Goal: Task Accomplishment & Management: Manage account settings

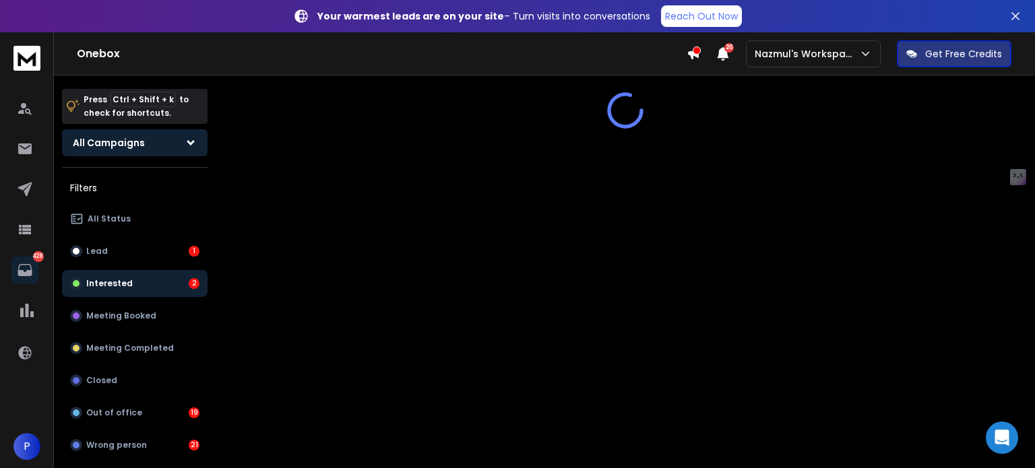
click at [189, 145] on icon at bounding box center [191, 143] width 12 height 12
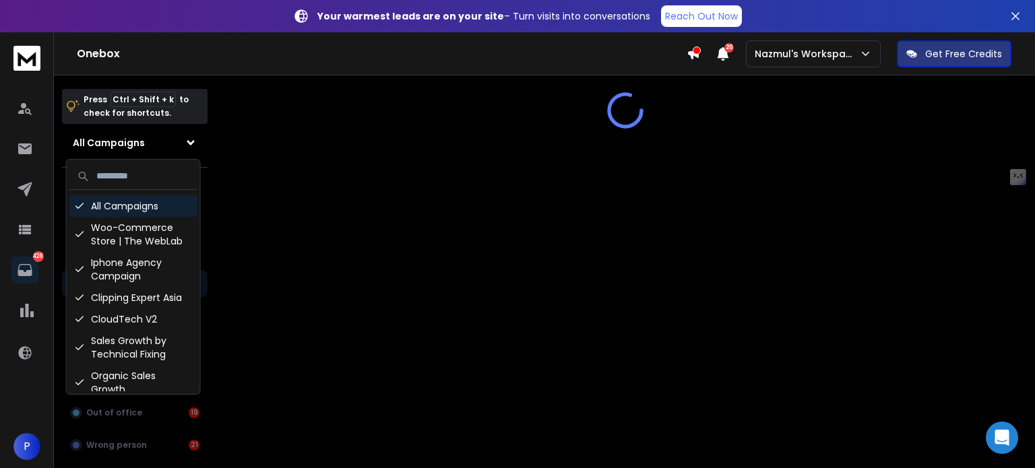
click at [121, 209] on div "All Campaigns" at bounding box center [133, 206] width 128 height 22
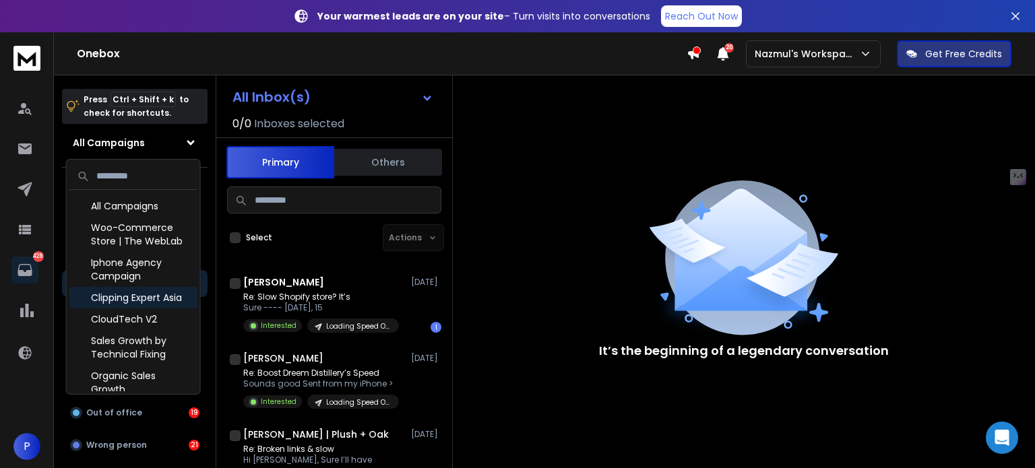
click at [118, 300] on div "Clipping Expert Asia" at bounding box center [133, 298] width 128 height 22
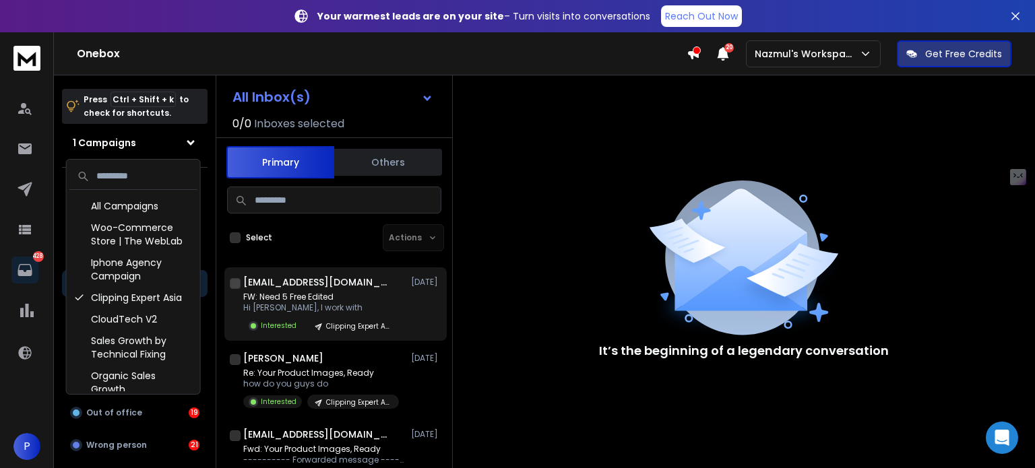
click at [345, 293] on p "FW: Need 5 Free Edited" at bounding box center [321, 297] width 156 height 11
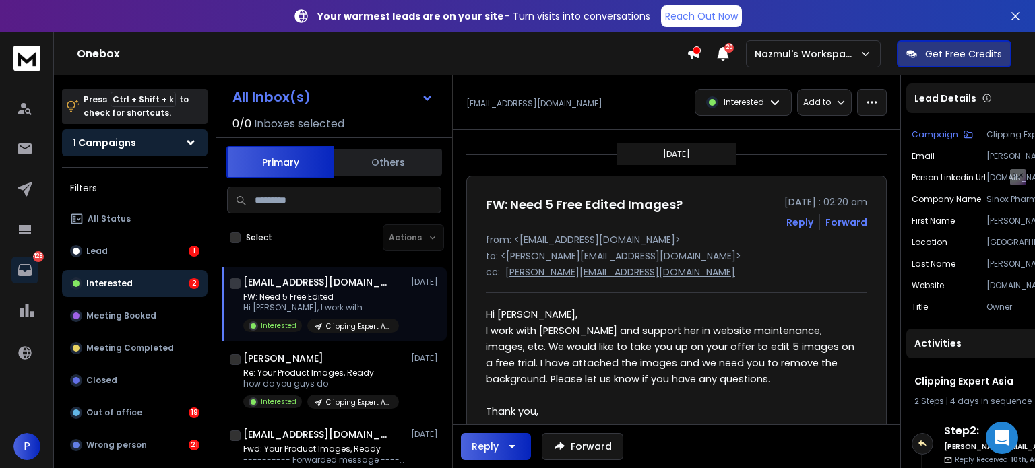
click at [191, 147] on icon at bounding box center [191, 143] width 12 height 12
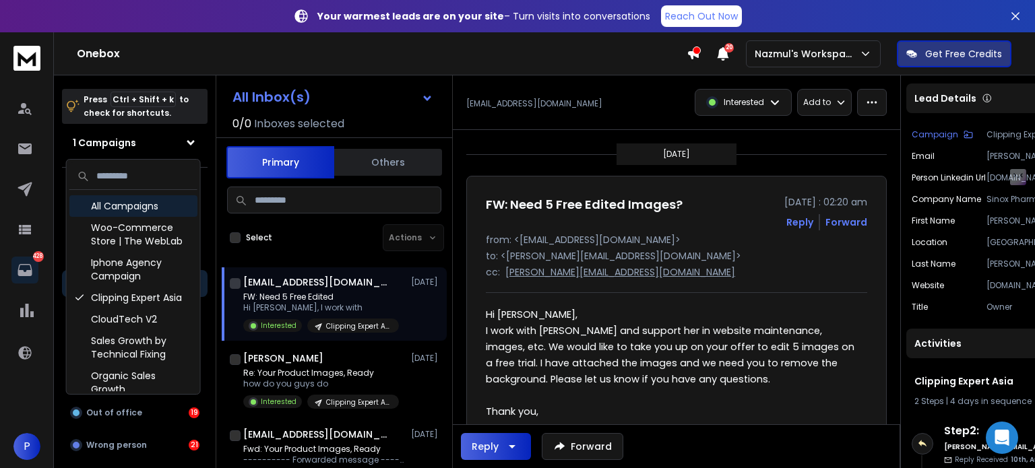
click at [137, 208] on div "All Campaigns" at bounding box center [133, 206] width 128 height 22
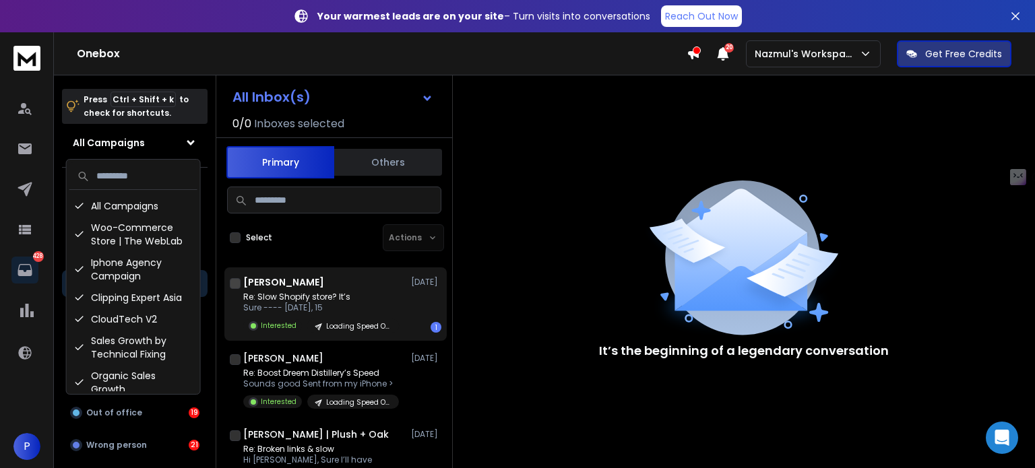
click at [338, 292] on p "Re: Slow Shopify store? It’s" at bounding box center [321, 297] width 156 height 11
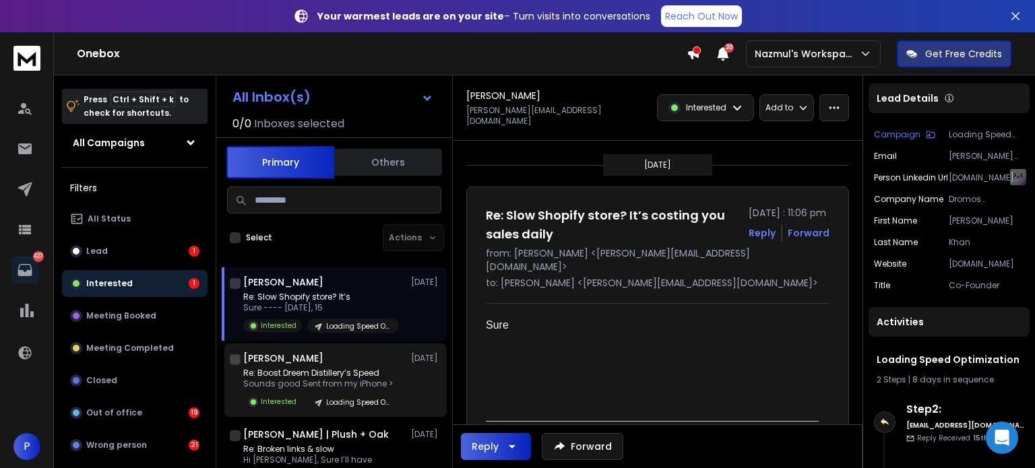
click at [321, 361] on div "[PERSON_NAME] [DATE]" at bounding box center [342, 358] width 198 height 13
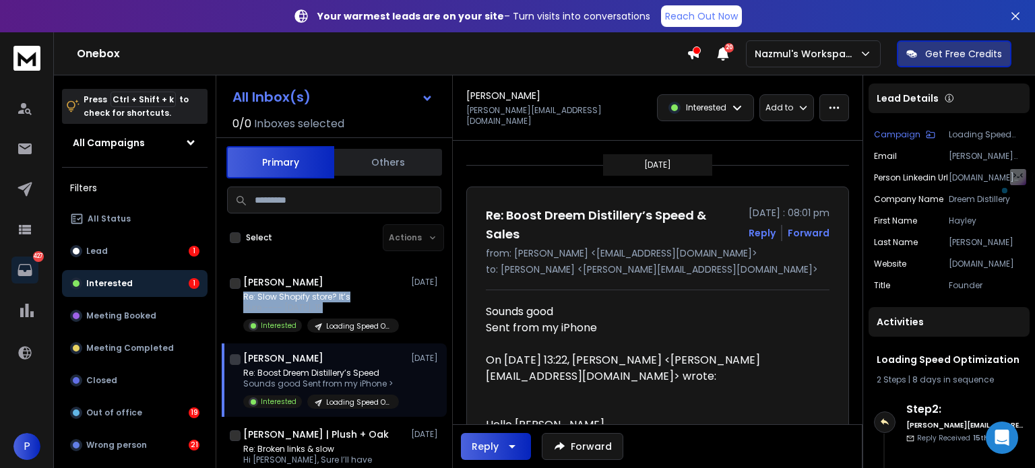
drag, startPoint x: 447, startPoint y: 272, endPoint x: 443, endPoint y: 309, distance: 37.9
click at [443, 309] on div "[PERSON_NAME] [DATE] Re: Slow Shopify store? It’s Sure ---- [DATE], 15 Interest…" at bounding box center [334, 438] width 236 height 346
click at [117, 251] on button "Lead 1" at bounding box center [135, 251] width 146 height 27
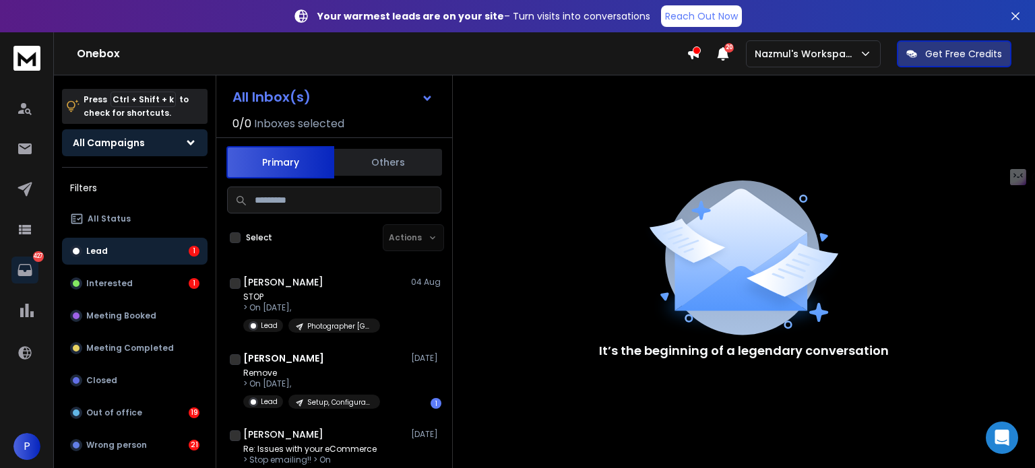
click at [185, 144] on icon at bounding box center [191, 143] width 12 height 12
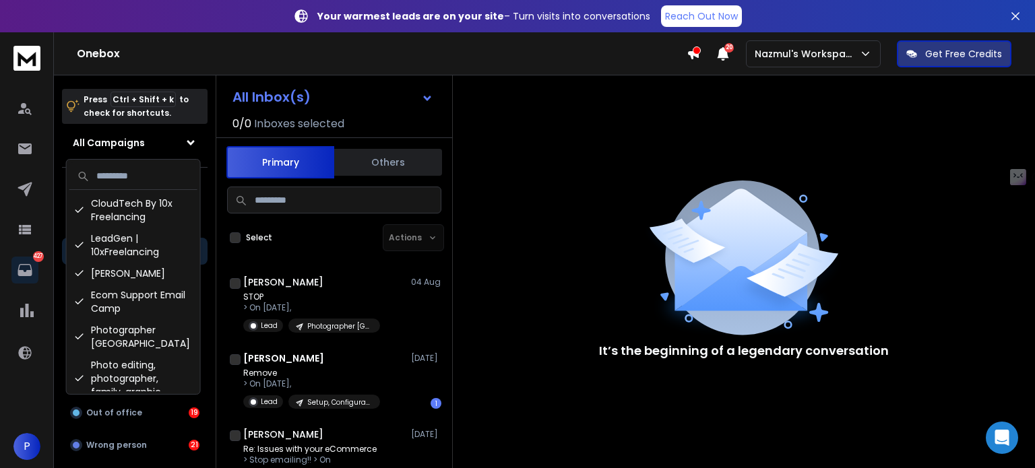
scroll to position [1187, 0]
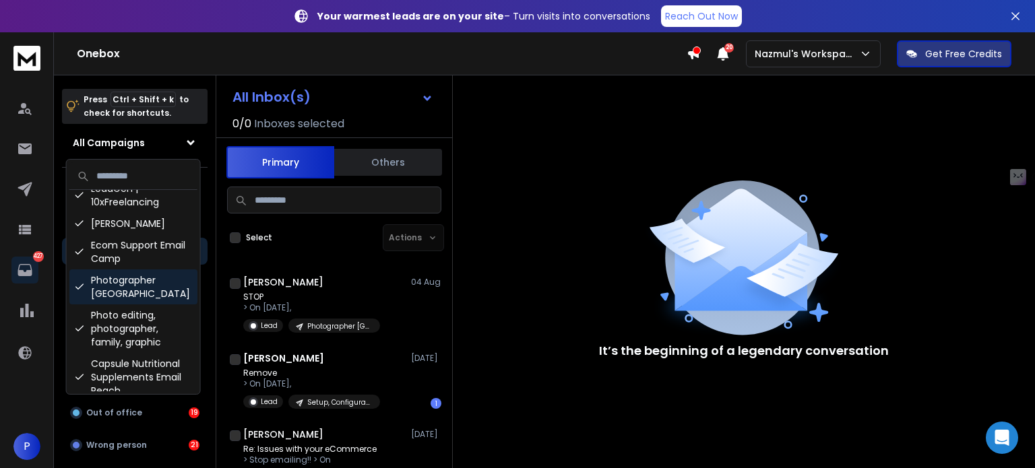
click at [146, 269] on div "Photographer [GEOGRAPHIC_DATA]" at bounding box center [133, 286] width 128 height 35
click at [197, 364] on div "All Campaigns Woo-Commerce Store | The WebLab Iphone Agency Campaign Clipping E…" at bounding box center [133, 277] width 135 height 236
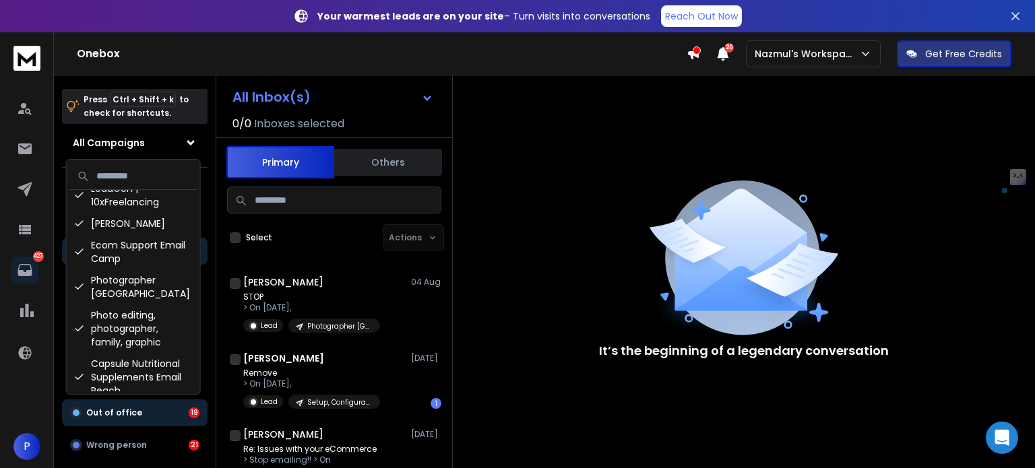
drag, startPoint x: 197, startPoint y: 364, endPoint x: 194, endPoint y: 399, distance: 35.1
click at [194, 399] on body "Your warmest leads are on your site – Turn visits into conversations Reach Out …" at bounding box center [517, 284] width 1035 height 569
click at [197, 346] on div "All Campaigns Woo-Commerce Store | The WebLab Iphone Agency Campaign Clipping E…" at bounding box center [133, 277] width 135 height 236
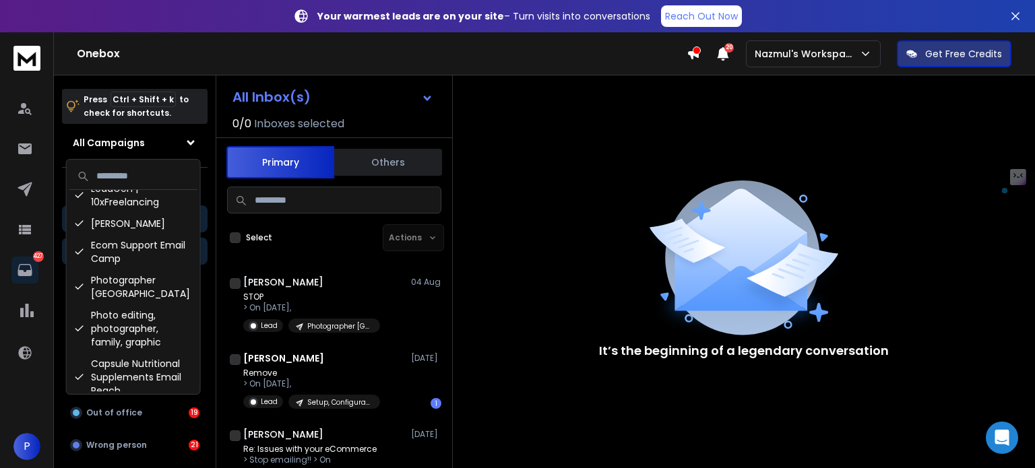
drag, startPoint x: 197, startPoint y: 346, endPoint x: 201, endPoint y: 214, distance: 132.8
click at [201, 214] on body "Your warmest leads are on your site – Turn visits into conversations Reach Out …" at bounding box center [517, 284] width 1035 height 569
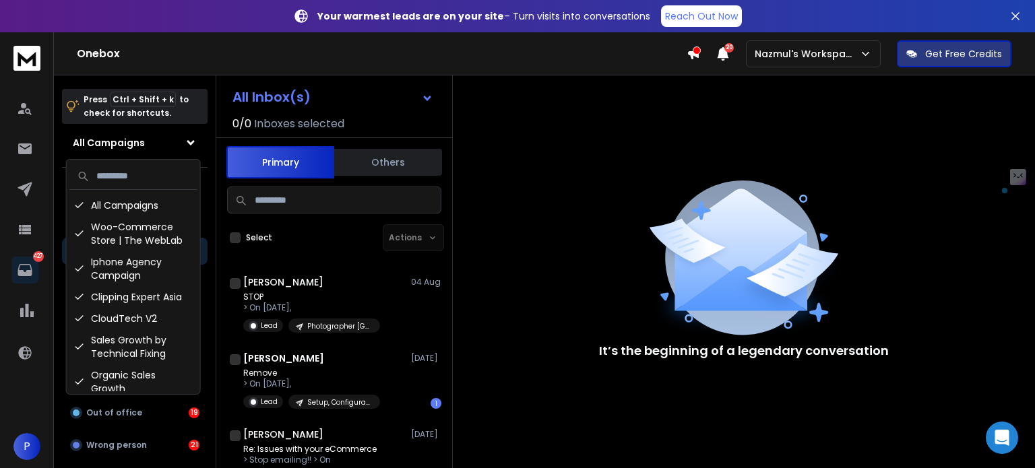
scroll to position [0, 0]
click at [147, 207] on div "All Campaigns" at bounding box center [133, 206] width 128 height 22
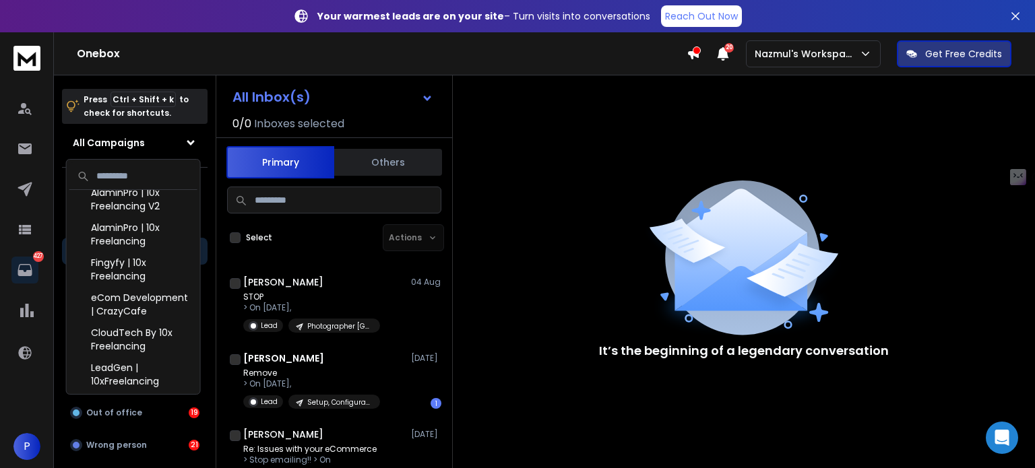
scroll to position [1353, 0]
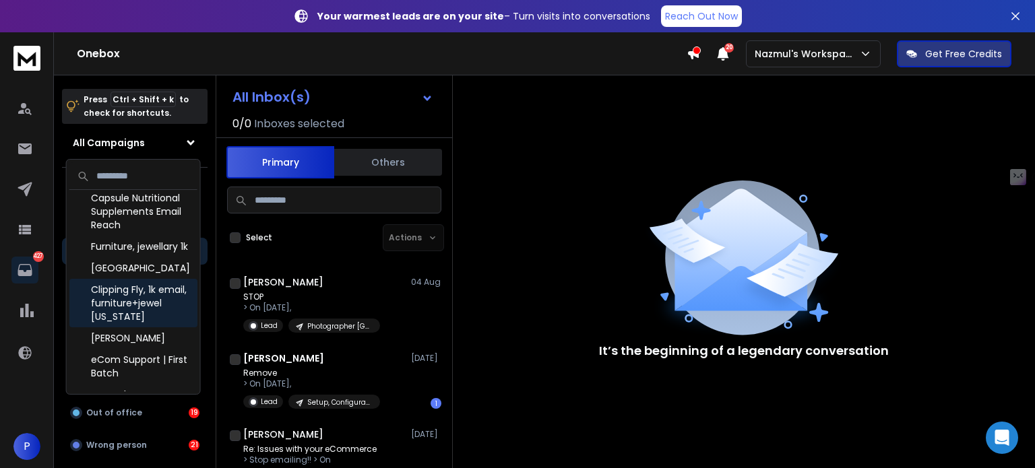
click at [148, 279] on div "Clipping Fly, 1k email, furniture+jewel [US_STATE]" at bounding box center [133, 303] width 128 height 49
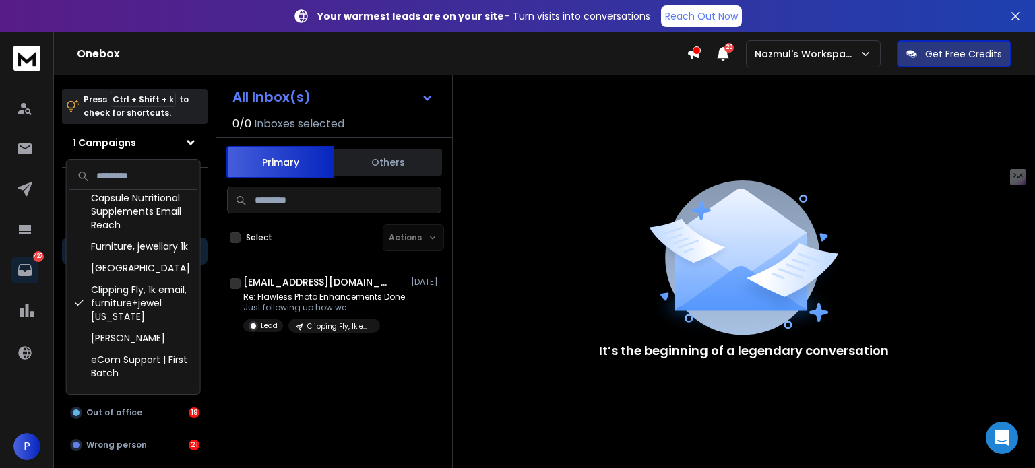
click at [295, 366] on div "[EMAIL_ADDRESS][DOMAIN_NAME] [DATE] Re: Flawless Photo Enhancements Done Just f…" at bounding box center [334, 374] width 236 height 219
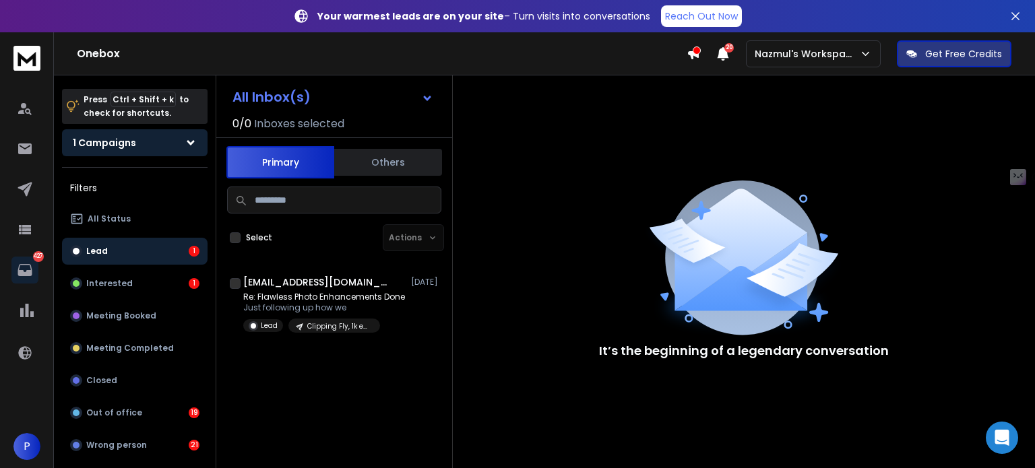
click at [185, 148] on icon at bounding box center [191, 143] width 12 height 12
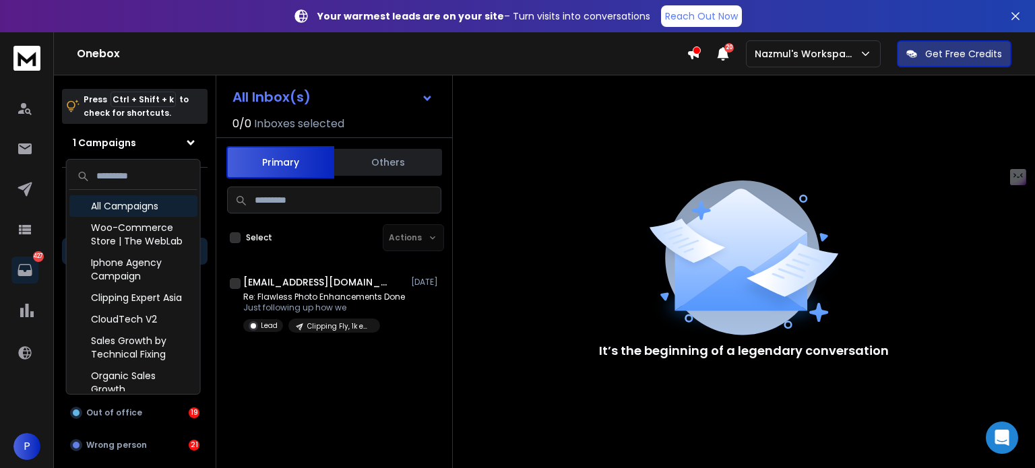
click at [147, 207] on div "All Campaigns" at bounding box center [133, 206] width 128 height 22
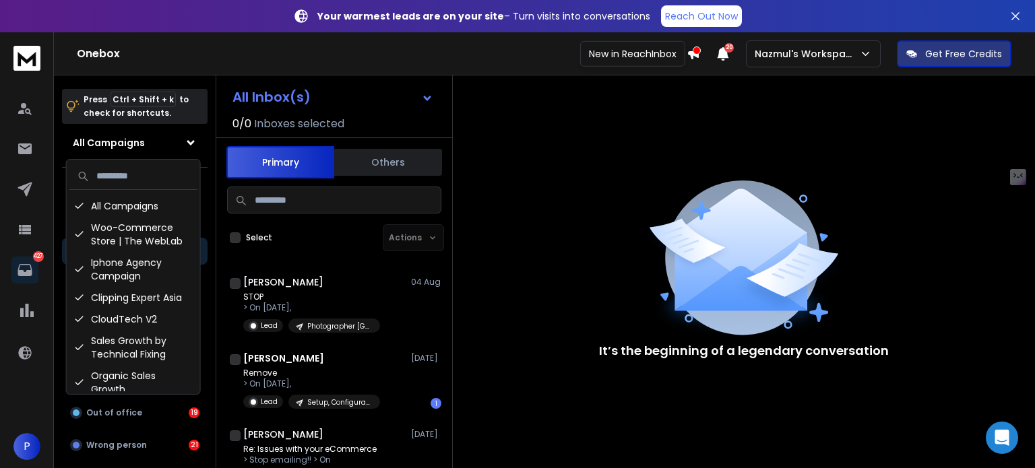
click at [698, 56] on icon at bounding box center [693, 54] width 11 height 11
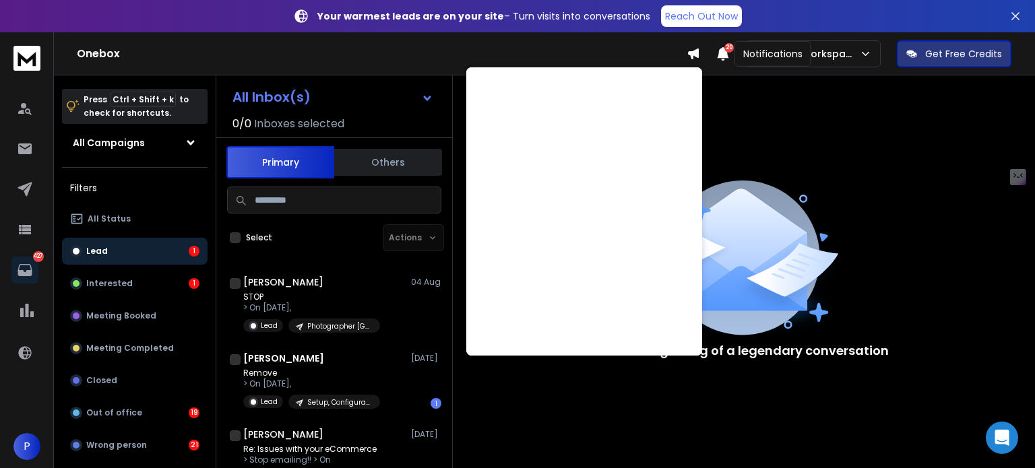
click at [726, 53] on icon at bounding box center [723, 52] width 12 height 13
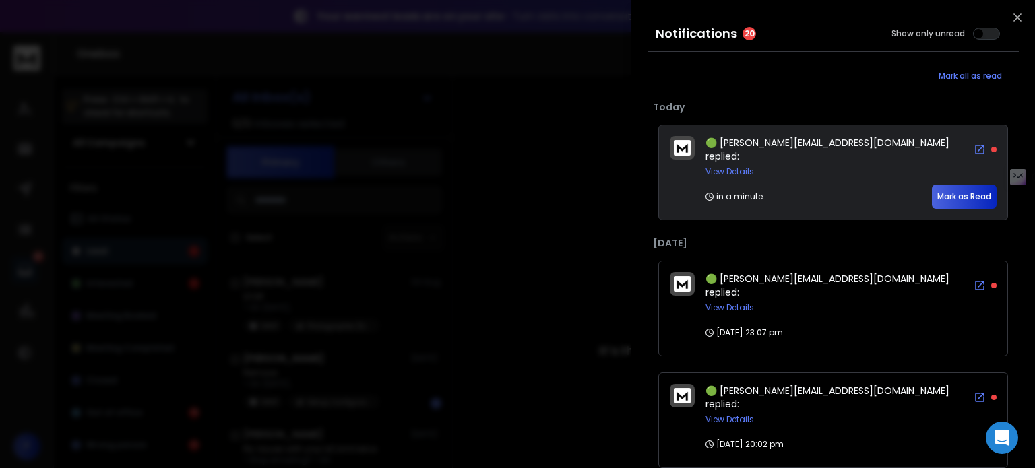
click at [730, 166] on div "View Details" at bounding box center [729, 171] width 49 height 11
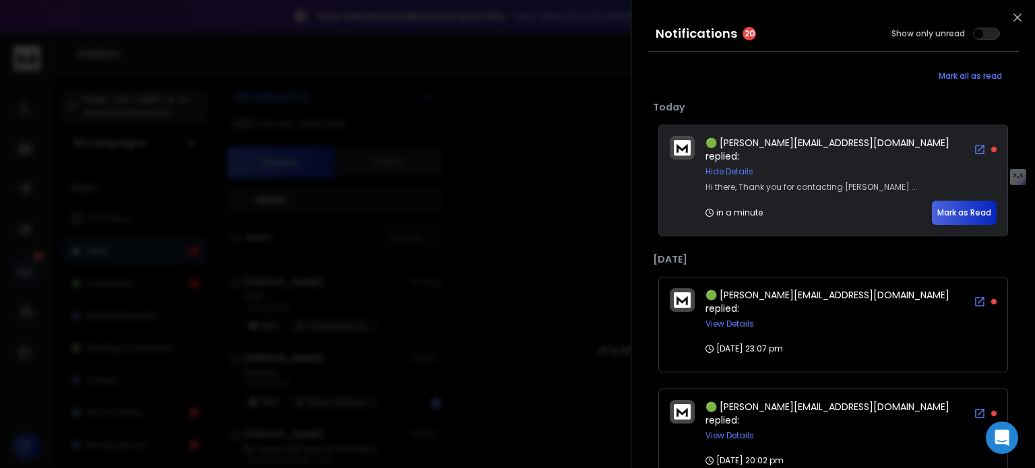
click at [864, 182] on div "Hi there, Thank you for contacting [PERSON_NAME] ..." at bounding box center [811, 187] width 212 height 11
click at [744, 208] on p "in a minute" at bounding box center [733, 213] width 57 height 11
click at [732, 166] on div "Hide Details" at bounding box center [729, 171] width 48 height 11
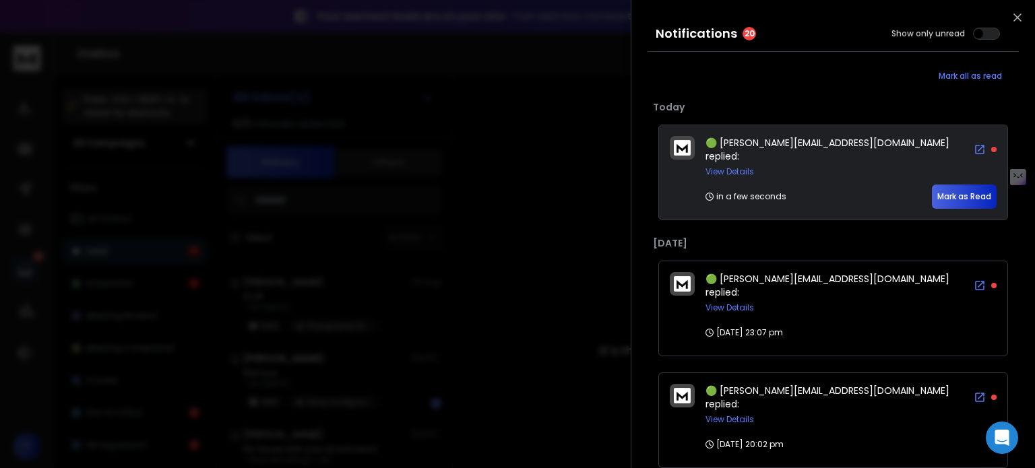
click at [732, 166] on div "View Details" at bounding box center [729, 171] width 49 height 11
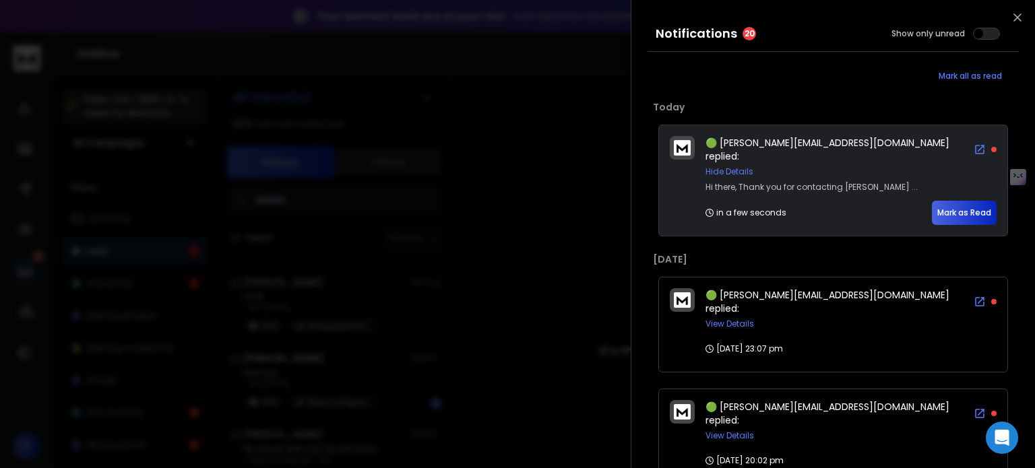
click at [922, 145] on span "🟢 [PERSON_NAME][EMAIL_ADDRESS][DOMAIN_NAME] replied:" at bounding box center [827, 149] width 244 height 27
click at [738, 166] on div "Hide Details" at bounding box center [729, 171] width 48 height 11
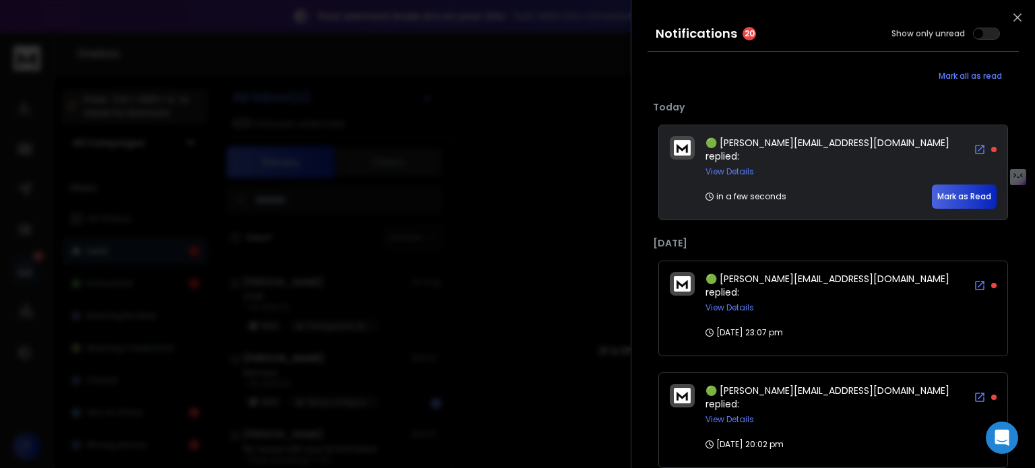
click at [738, 166] on div "View Details" at bounding box center [729, 171] width 49 height 11
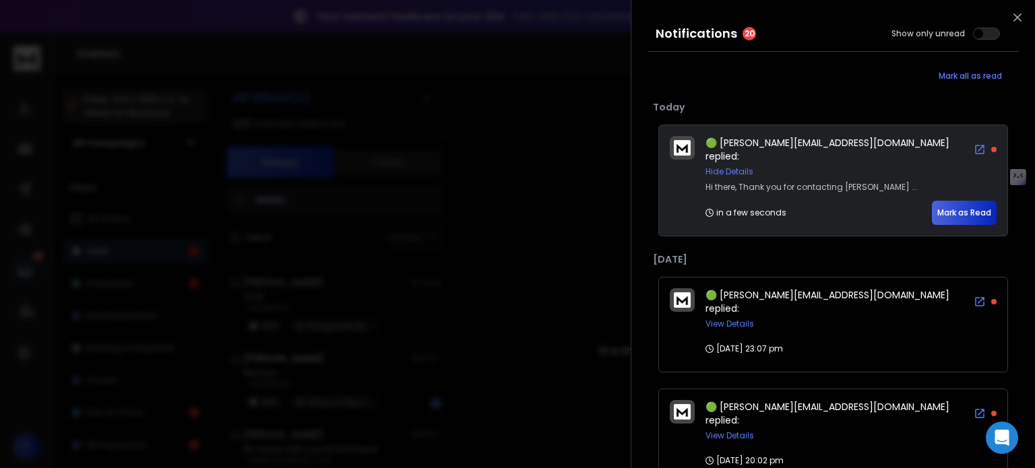
click at [772, 139] on span "🟢 [PERSON_NAME][EMAIL_ADDRESS][DOMAIN_NAME] replied:" at bounding box center [827, 149] width 244 height 27
click at [974, 144] on icon at bounding box center [980, 150] width 12 height 12
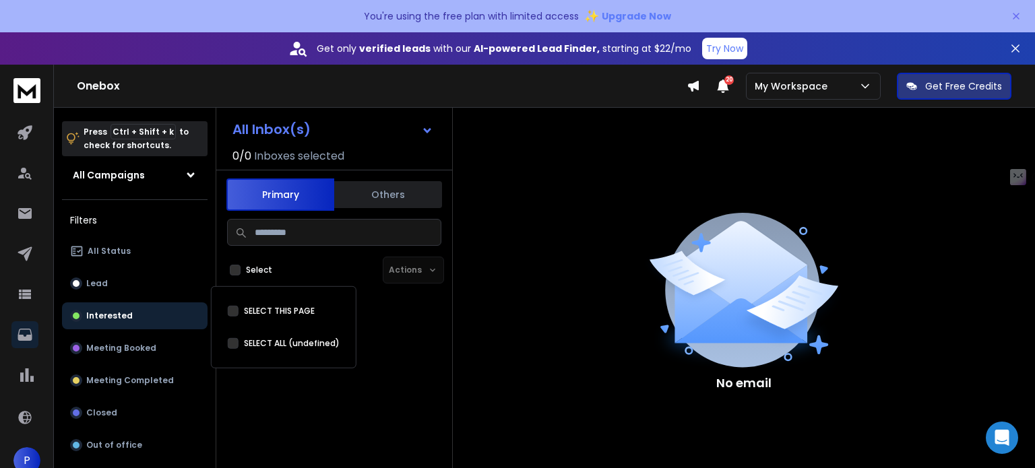
click at [237, 266] on button "SELECT THIS PAGE" at bounding box center [235, 270] width 11 height 11
click at [237, 266] on button "Select this page" at bounding box center [235, 270] width 11 height 11
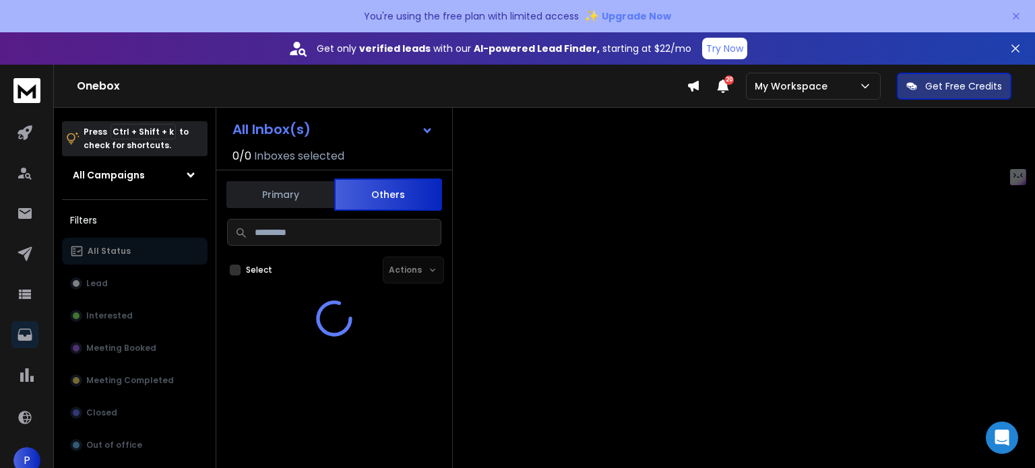
click at [369, 195] on button "Others" at bounding box center [388, 195] width 108 height 32
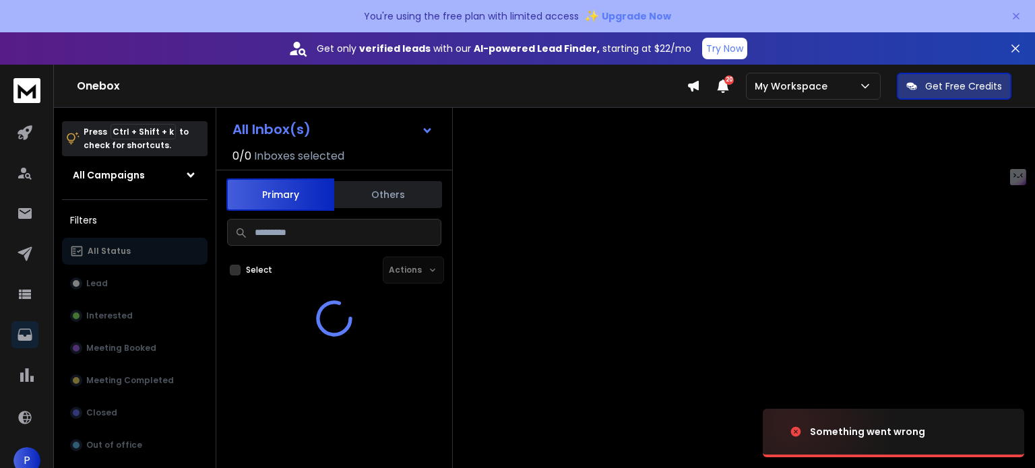
click at [297, 193] on button "Primary" at bounding box center [280, 195] width 108 height 32
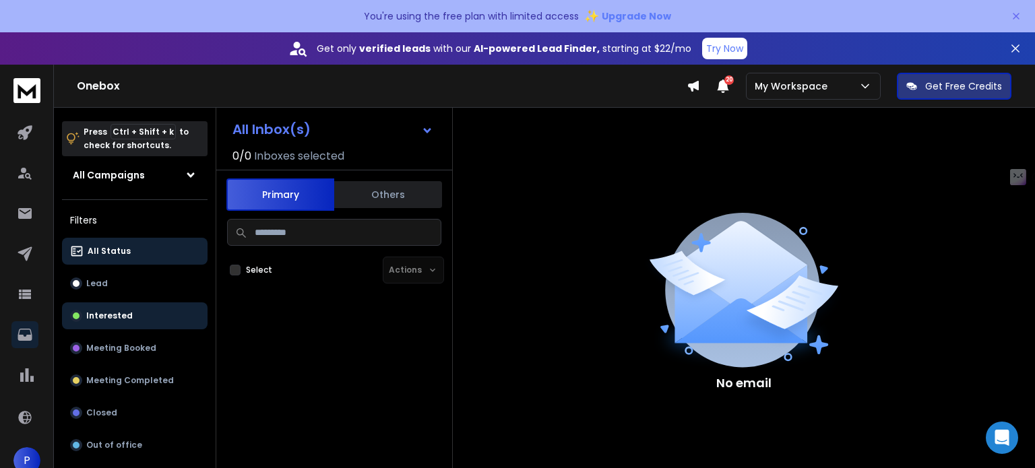
click at [119, 317] on p "Interested" at bounding box center [109, 316] width 46 height 11
